Goal: Task Accomplishment & Management: Manage account settings

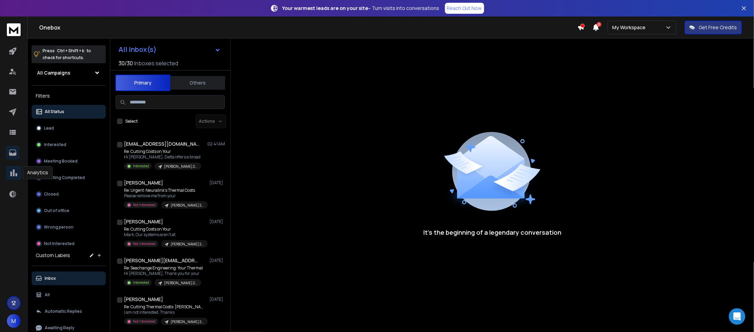
click at [13, 173] on icon at bounding box center [14, 173] width 10 height 10
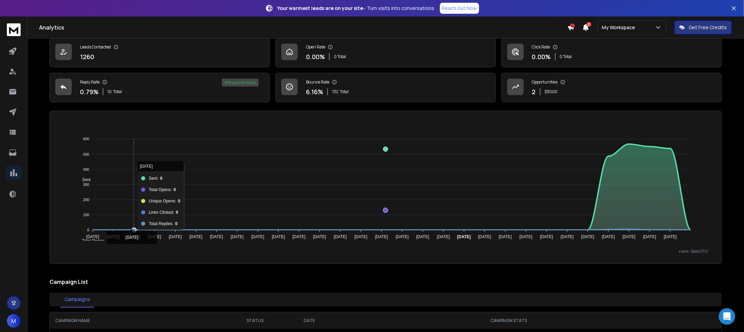
scroll to position [73, 0]
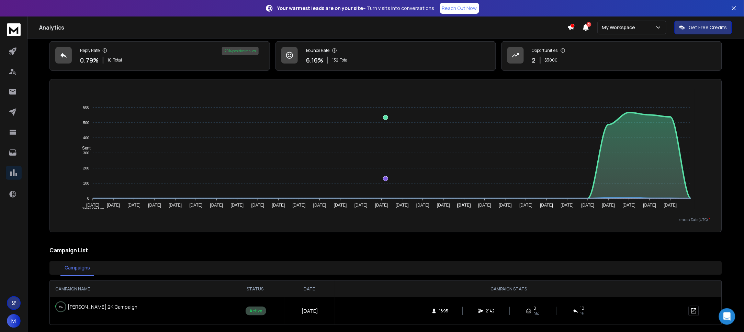
click at [20, 83] on div at bounding box center [14, 123] width 16 height 159
click at [13, 91] on icon at bounding box center [13, 92] width 8 height 8
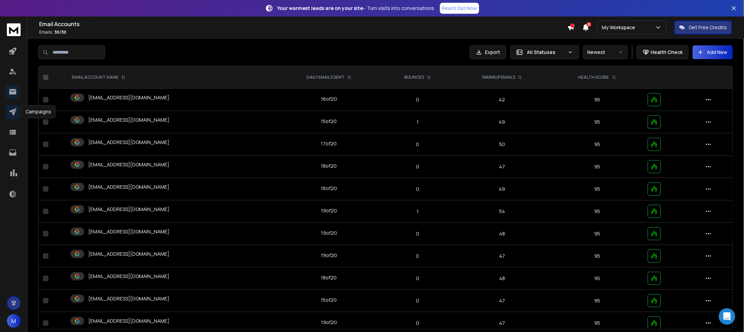
click at [18, 111] on link at bounding box center [13, 112] width 14 height 14
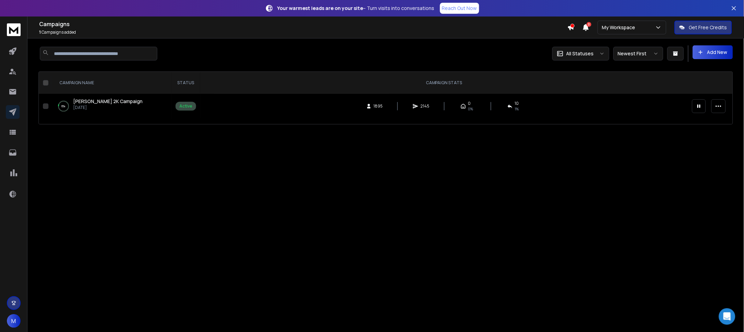
click at [114, 98] on span "[PERSON_NAME] 2K Campaign" at bounding box center [107, 101] width 69 height 7
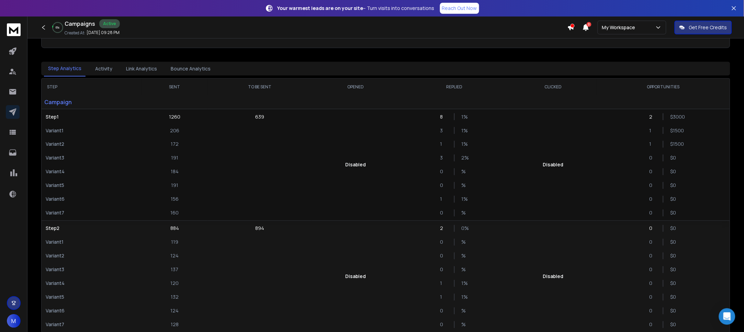
scroll to position [309, 0]
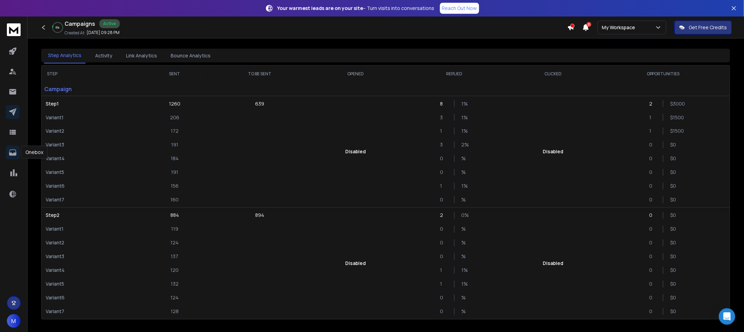
click at [11, 148] on icon at bounding box center [13, 152] width 8 height 8
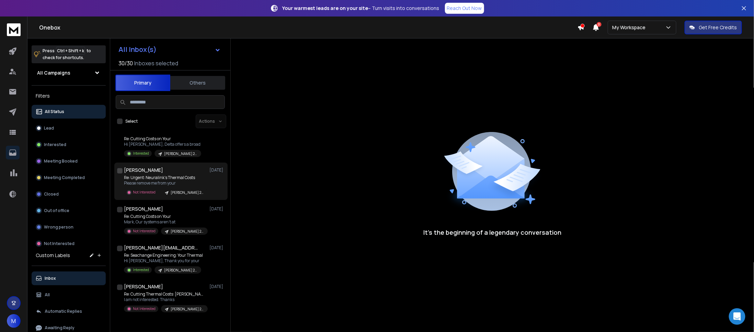
scroll to position [21, 0]
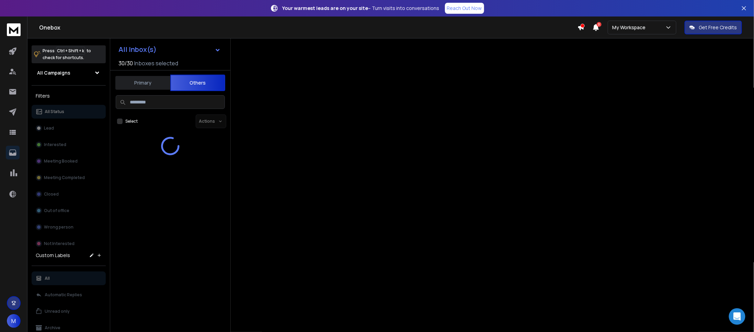
click at [185, 85] on button "Others" at bounding box center [197, 83] width 55 height 16
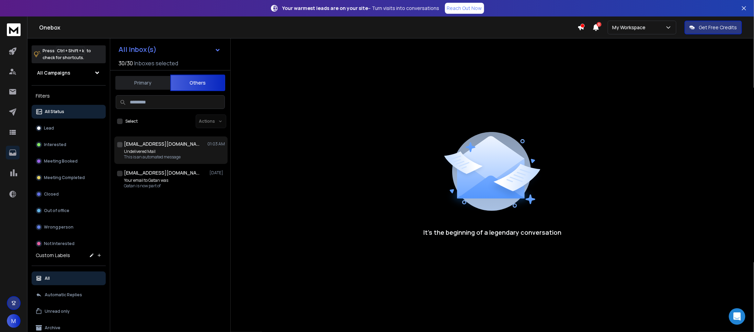
click at [173, 150] on p "Undelivered Mail" at bounding box center [152, 151] width 57 height 5
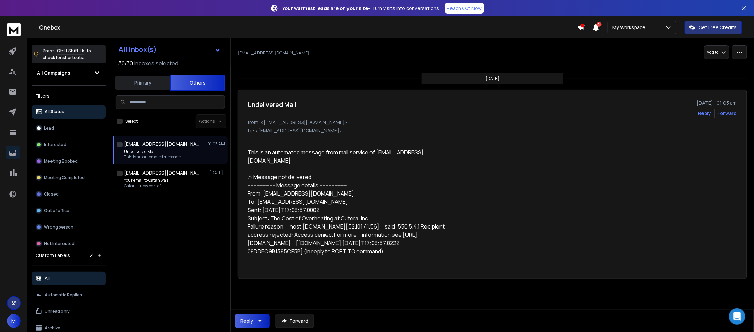
click at [120, 140] on div "[EMAIL_ADDRESS][DOMAIN_NAME] 01:03 AM Undelivered Mail This is an automated mes…" at bounding box center [170, 149] width 113 height 27
click at [123, 144] on div "[EMAIL_ADDRESS][DOMAIN_NAME] 01:03 AM Undelivered Mail This is an automated mes…" at bounding box center [170, 149] width 113 height 27
click at [120, 143] on button "button" at bounding box center [119, 144] width 5 height 5
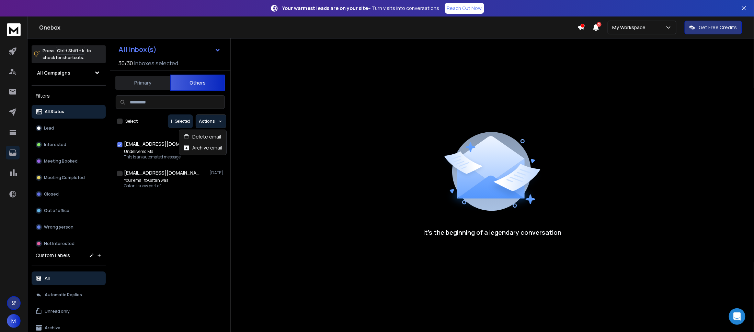
click at [204, 120] on p "Actions" at bounding box center [207, 121] width 16 height 5
click at [177, 221] on div "[EMAIL_ADDRESS][DOMAIN_NAME] 01:03 AM Undelivered Mail This is an automated mes…" at bounding box center [170, 200] width 120 height 131
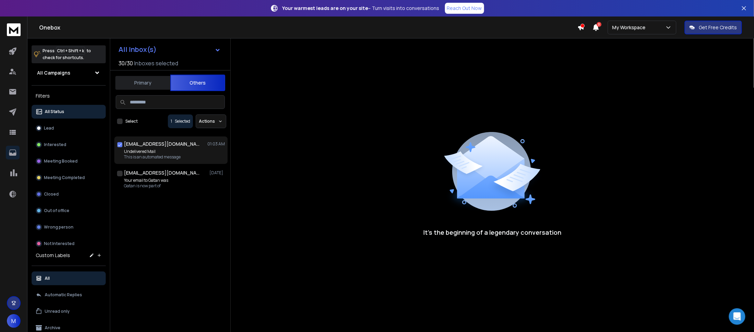
click at [176, 145] on h1 "[EMAIL_ADDRESS][DOMAIN_NAME]" at bounding box center [162, 144] width 76 height 7
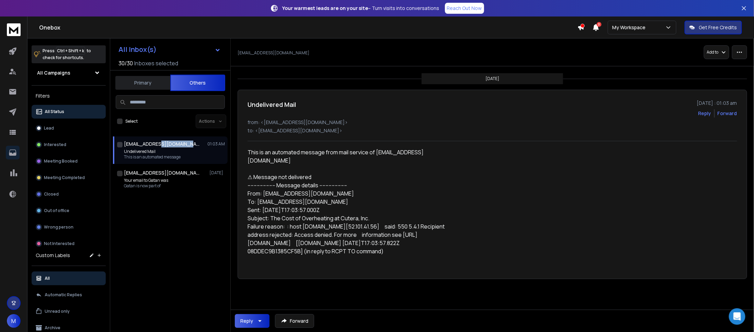
click at [176, 145] on h1 "[EMAIL_ADDRESS][DOMAIN_NAME]" at bounding box center [162, 144] width 76 height 7
click at [503, 57] on div "Add to" at bounding box center [717, 52] width 25 height 13
click at [503, 50] on icon "button" at bounding box center [740, 52] width 6 height 6
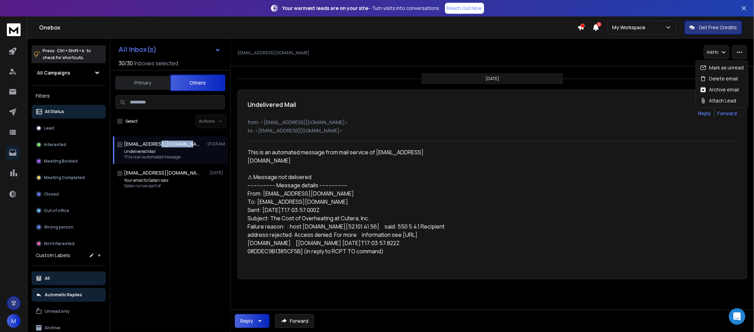
click at [70, 221] on p "Automatic Replies" at bounding box center [63, 294] width 37 height 5
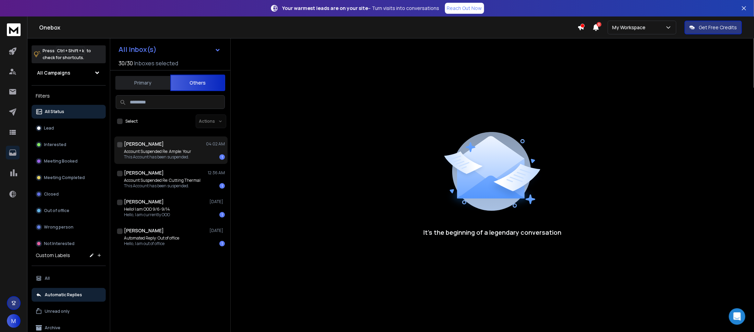
click at [191, 153] on p "Account Suspended Re: Ample: Your" at bounding box center [157, 151] width 67 height 5
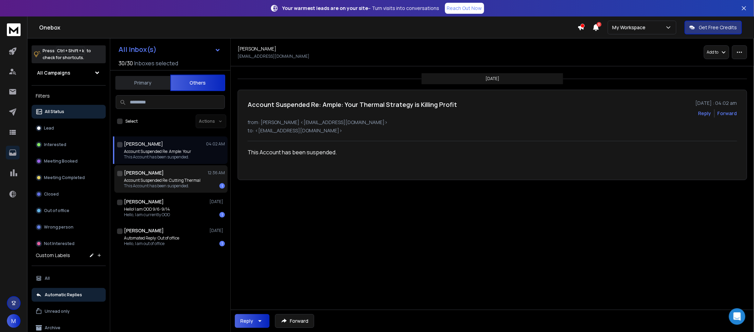
click at [193, 181] on p "Account Suspended Re: Cutting Thermal" at bounding box center [162, 180] width 77 height 5
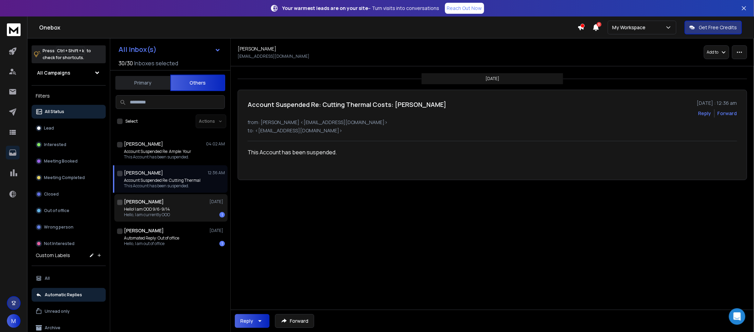
click at [182, 208] on div "Hello! I am OOO 9/6-9/14 Hello, I am currently OOO 1" at bounding box center [174, 211] width 101 height 11
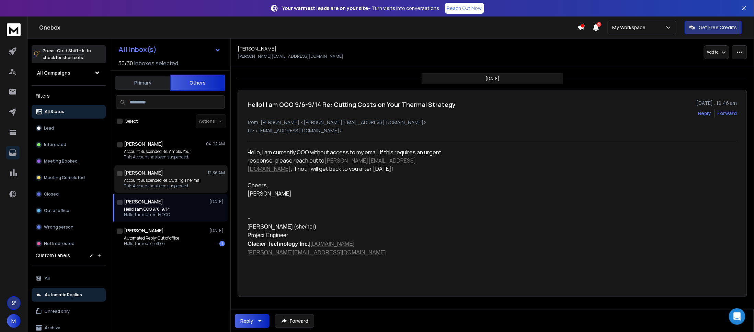
click at [173, 168] on div "[PERSON_NAME] 12:36 AM Account Suspended Re: Cutting Thermal This Account has b…" at bounding box center [170, 178] width 113 height 27
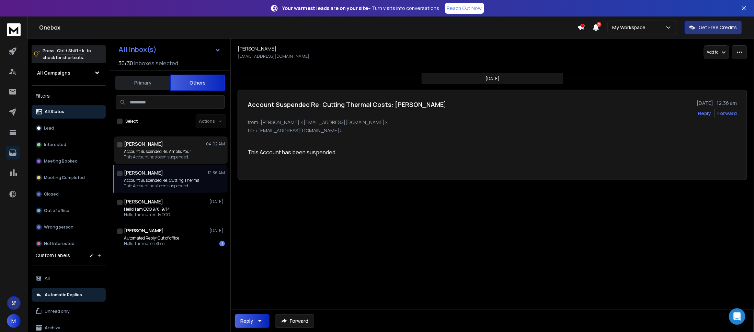
click at [178, 153] on p "Account Suspended Re: Ample: Your" at bounding box center [157, 151] width 67 height 5
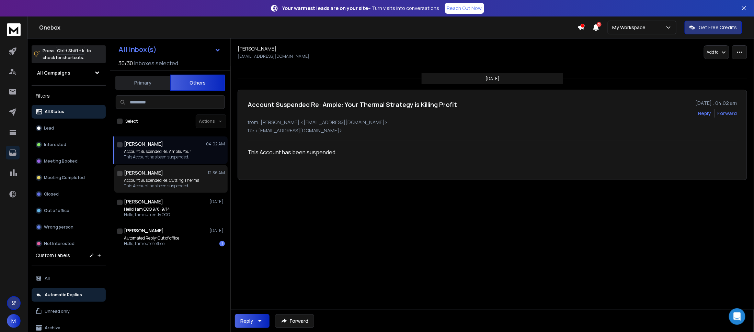
click at [183, 182] on p "Account Suspended Re: Cutting Thermal" at bounding box center [162, 180] width 77 height 5
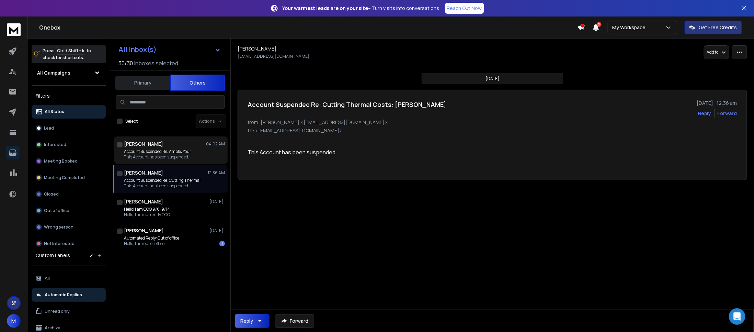
click at [185, 149] on p "Account Suspended Re: Ample: Your" at bounding box center [157, 151] width 67 height 5
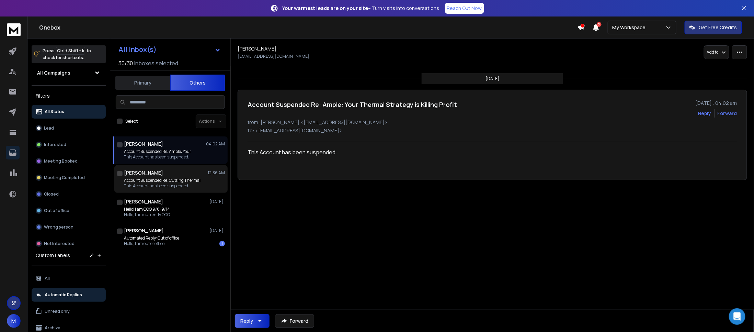
click at [183, 170] on div "[PERSON_NAME] 12:36 AM" at bounding box center [174, 172] width 101 height 7
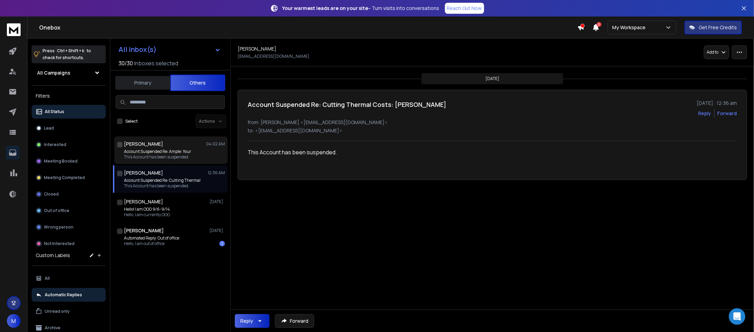
click at [188, 139] on div "[PERSON_NAME] 04:02 AM Account Suspended Re: Ample: Your This Account has been …" at bounding box center [170, 149] width 113 height 27
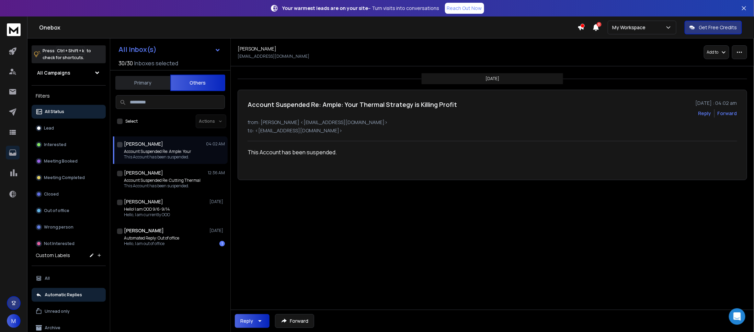
drag, startPoint x: 371, startPoint y: 159, endPoint x: 245, endPoint y: 149, distance: 127.2
click at [245, 149] on div "Account Suspended Re: Ample: Your Thermal Strategy is Killing Profit [DATE] : 0…" at bounding box center [493, 135] width 510 height 90
copy div "This Account has been suspended."
click at [330, 221] on div "[DATE] Account Suspended Re: Ample: Your Thermal Strategy is Killing Profit [DA…" at bounding box center [493, 165] width 524 height 184
click at [162, 221] on p "Hello, I am out of office" at bounding box center [151, 243] width 55 height 5
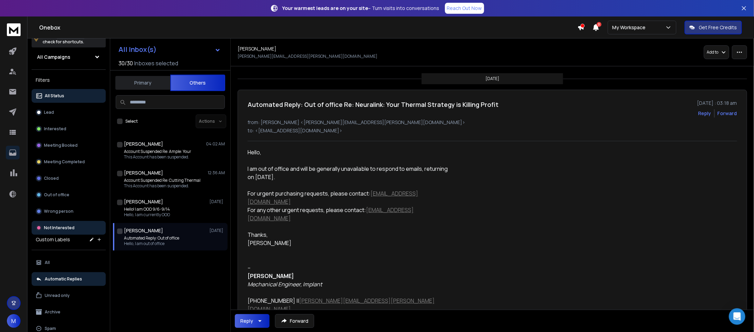
scroll to position [34, 0]
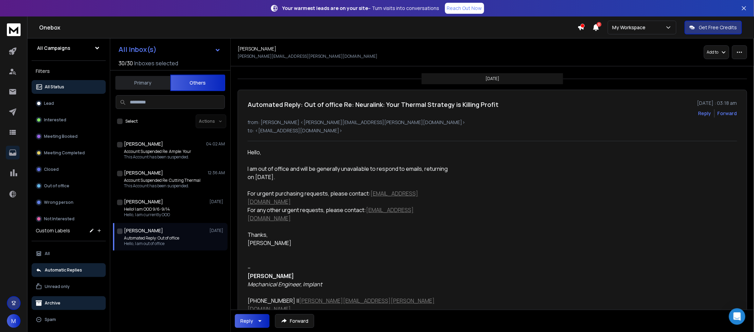
click at [61, 221] on button "Archive" at bounding box center [69, 303] width 74 height 14
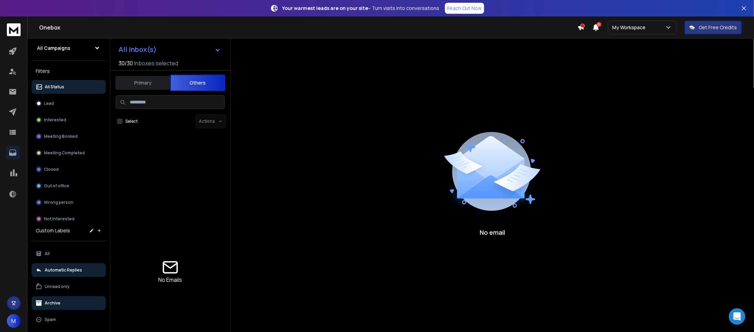
click at [64, 221] on p "Automatic Replies" at bounding box center [63, 269] width 37 height 5
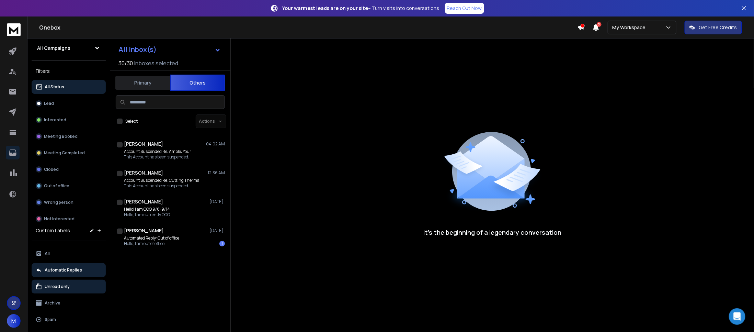
click at [72, 221] on button "Unread only" at bounding box center [69, 287] width 74 height 14
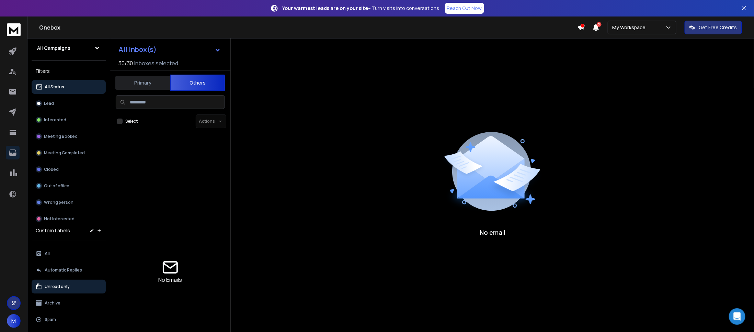
click at [75, 80] on button "All Status" at bounding box center [69, 87] width 74 height 14
click at [61, 117] on p "Interested" at bounding box center [55, 119] width 22 height 5
